Goal: Task Accomplishment & Management: Manage account settings

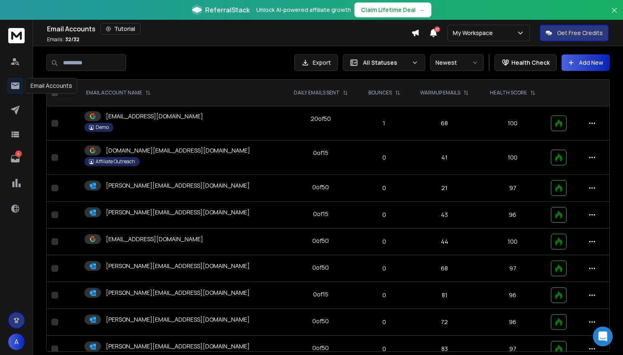
click at [11, 86] on icon at bounding box center [15, 86] width 10 height 10
click at [14, 166] on link "4" at bounding box center [15, 158] width 16 height 16
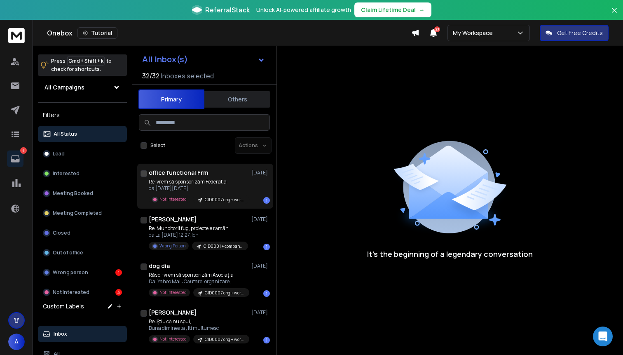
click at [206, 177] on div "office functional Frm [DATE] Re: vrem să sponsorizăm Federatia da [DATE][DATE],…" at bounding box center [209, 186] width 121 height 35
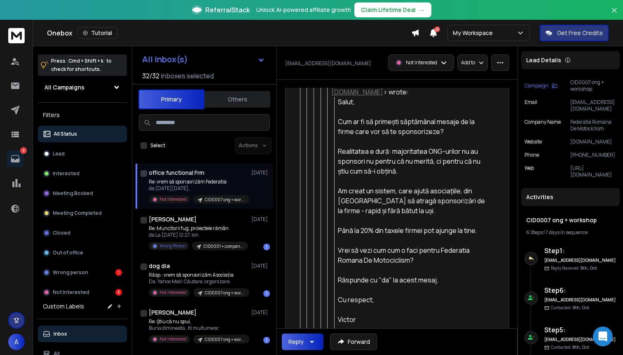
scroll to position [1658, 0]
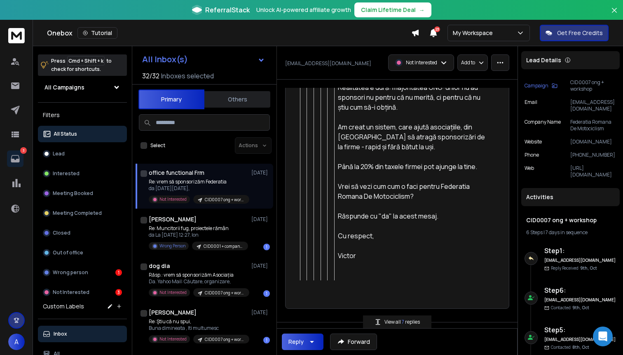
click at [404, 318] on span "7" at bounding box center [403, 321] width 3 height 7
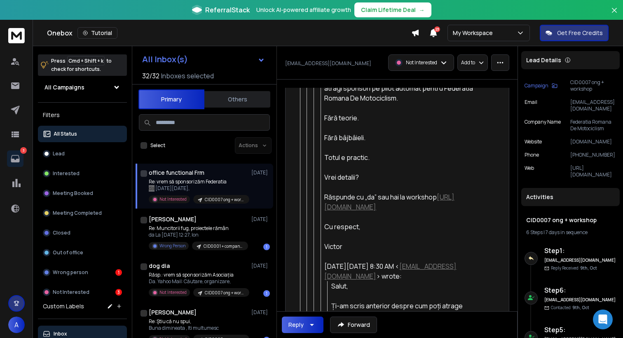
scroll to position [1149, 0]
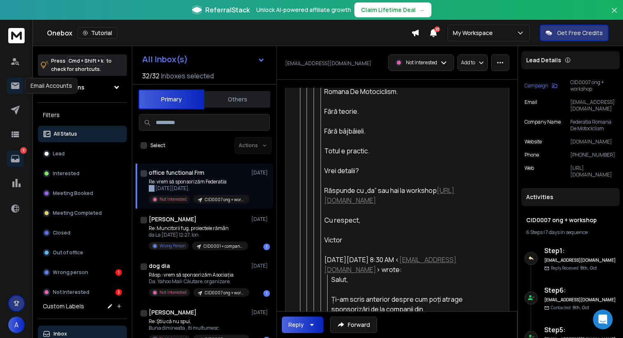
click at [16, 84] on icon at bounding box center [15, 85] width 8 height 7
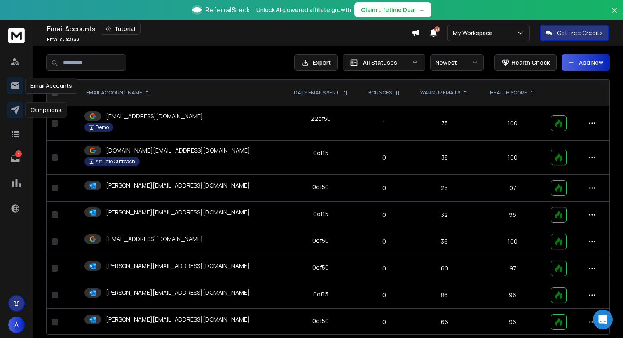
click at [13, 112] on icon at bounding box center [15, 110] width 10 height 10
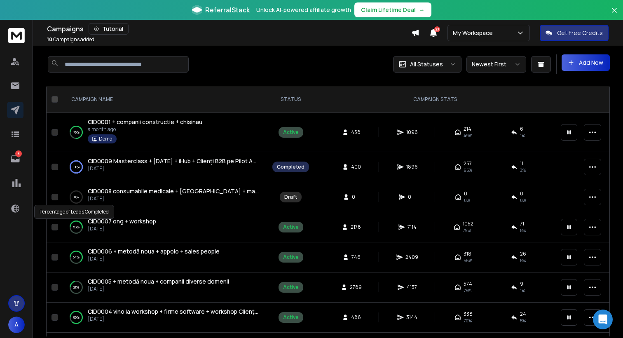
click at [100, 218] on div "Percentage of Leads Completed" at bounding box center [74, 212] width 80 height 14
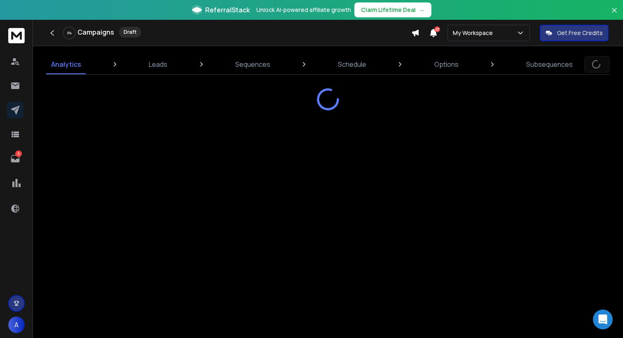
click at [108, 221] on div at bounding box center [327, 255] width 557 height 338
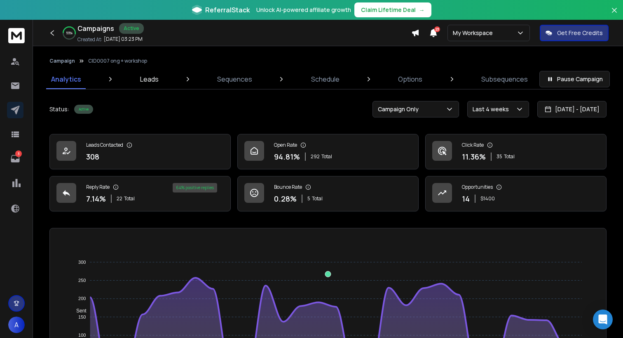
click at [153, 80] on p "Leads" at bounding box center [149, 79] width 19 height 10
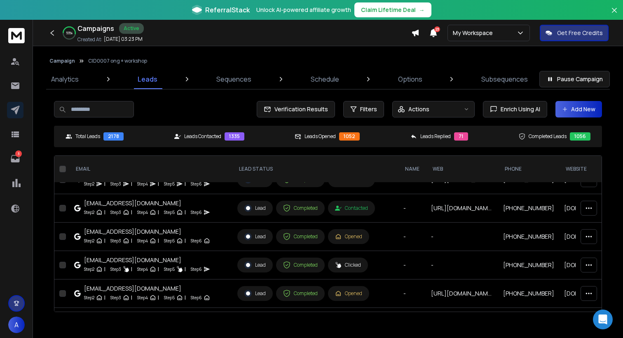
scroll to position [647, 0]
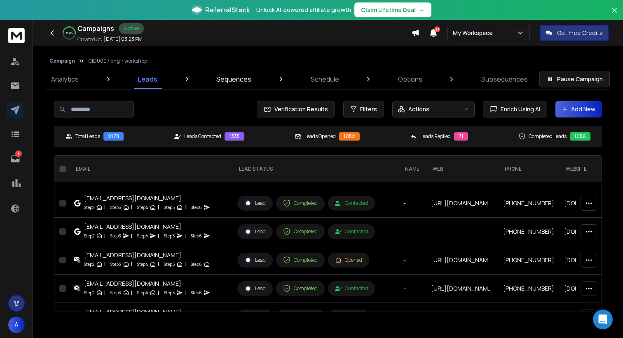
click at [224, 76] on p "Sequences" at bounding box center [233, 79] width 35 height 10
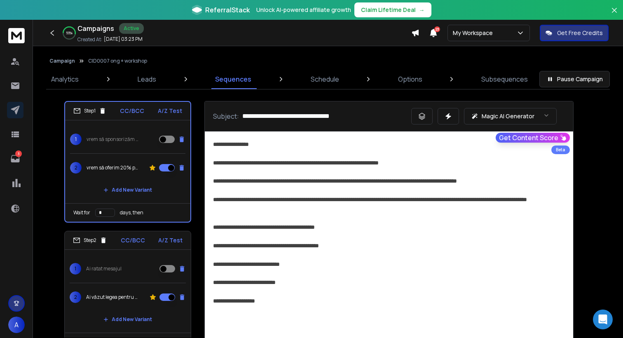
click at [136, 262] on div "1 Ai ratat mesajul" at bounding box center [128, 269] width 116 height 28
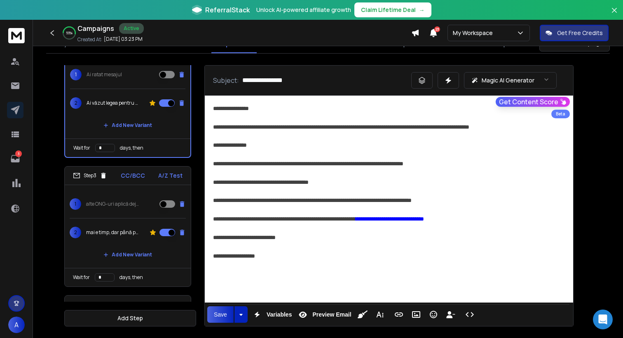
scroll to position [164, 0]
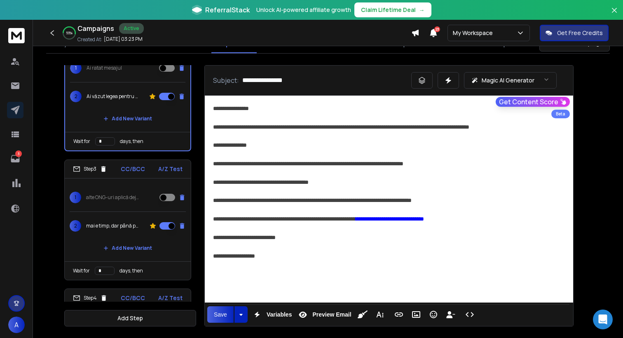
click at [117, 170] on div "Step 3 CC/BCC A/Z Test" at bounding box center [128, 169] width 126 height 19
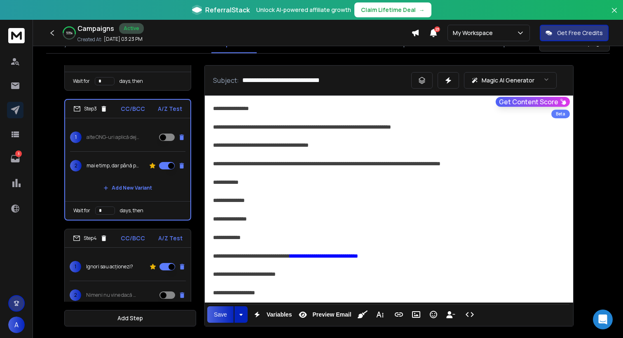
scroll to position [251, 0]
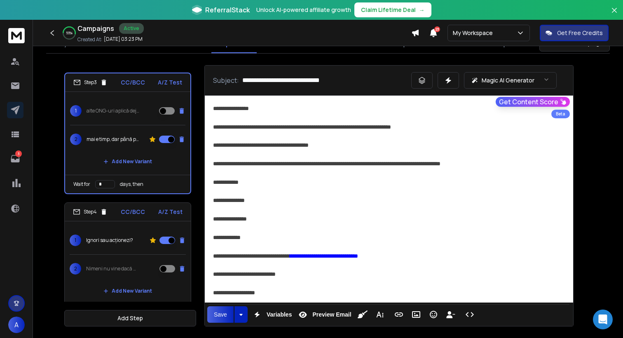
click at [116, 227] on div "1 Ignori sau acționezi?" at bounding box center [128, 240] width 116 height 28
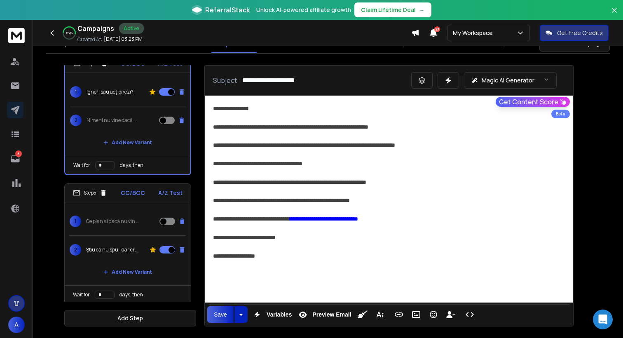
scroll to position [453, 0]
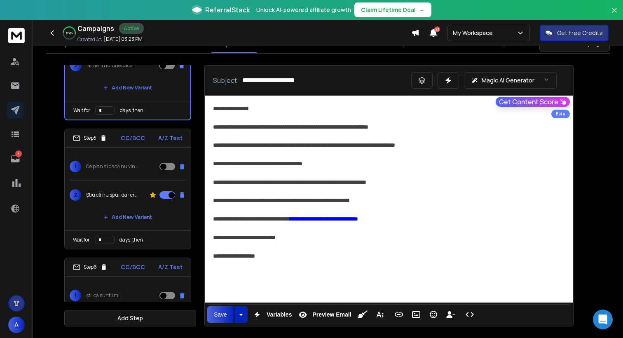
click at [108, 151] on div "[DATE] plan ai dacă nu vin sponsorizările? 2 Știu că nu spui, dar cred că știu …" at bounding box center [128, 189] width 126 height 83
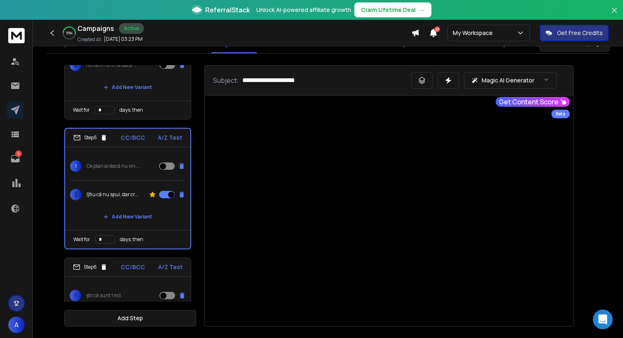
type input "**********"
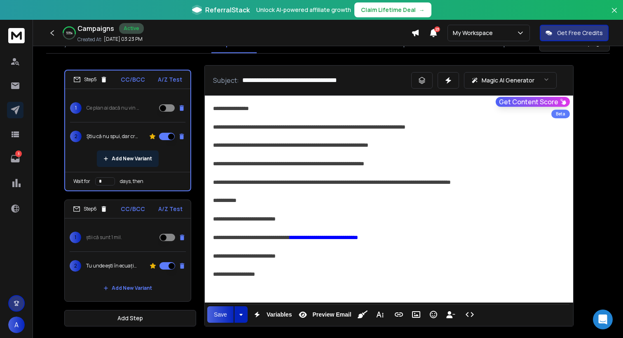
scroll to position [0, 0]
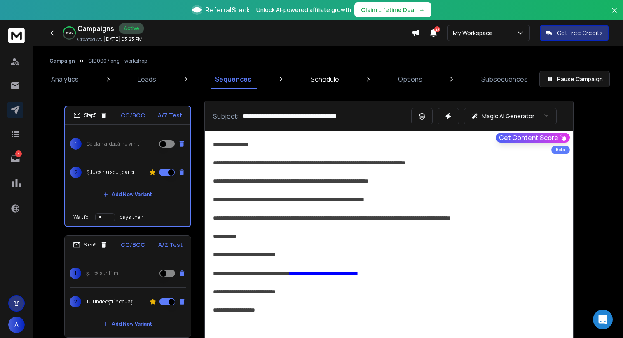
click at [332, 81] on p "Schedule" at bounding box center [325, 79] width 28 height 10
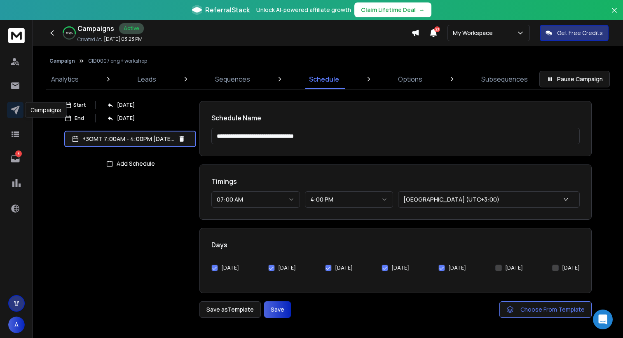
click at [20, 109] on icon at bounding box center [15, 110] width 10 height 10
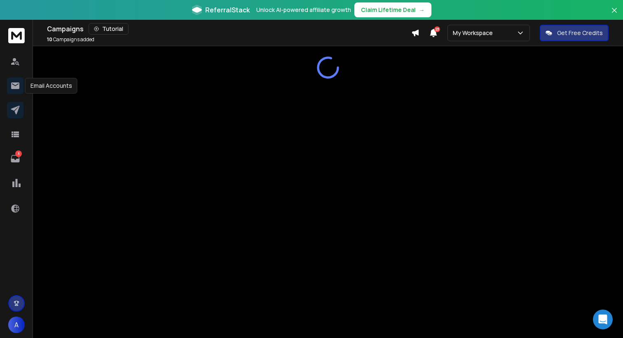
click at [21, 82] on link at bounding box center [15, 85] width 16 height 16
